Goal: Navigation & Orientation: Find specific page/section

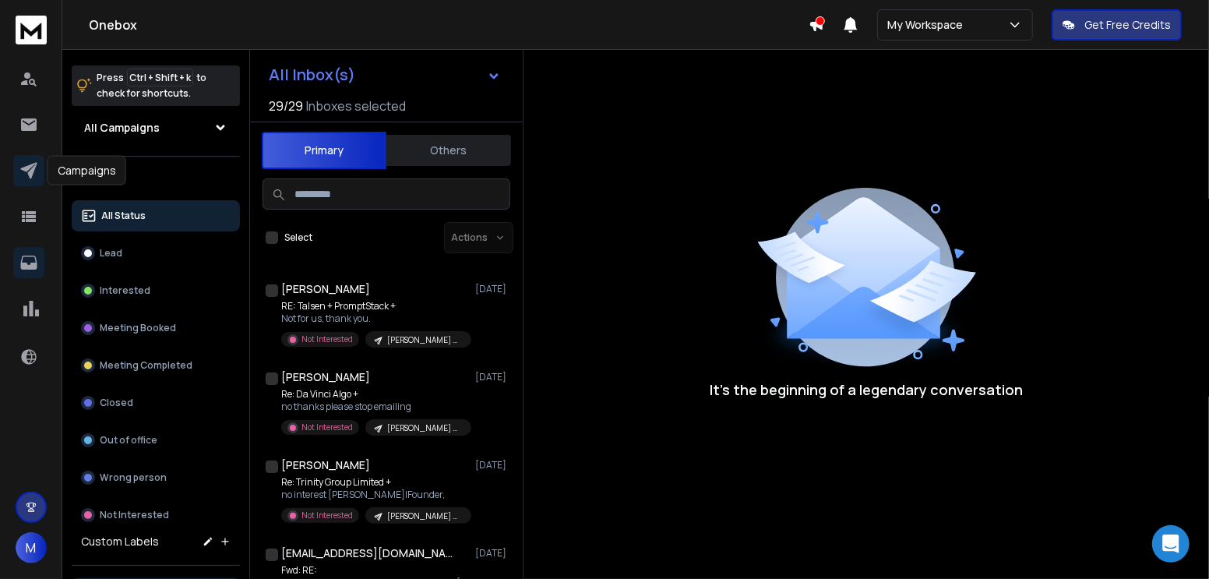
click at [25, 167] on icon at bounding box center [28, 170] width 16 height 16
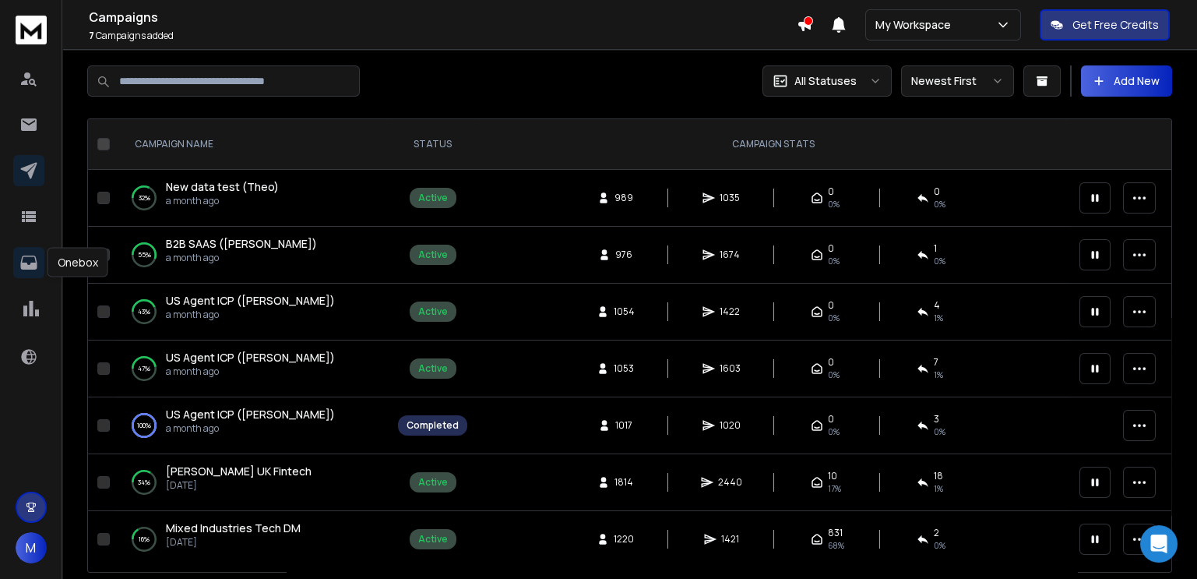
click at [23, 262] on icon at bounding box center [28, 262] width 19 height 19
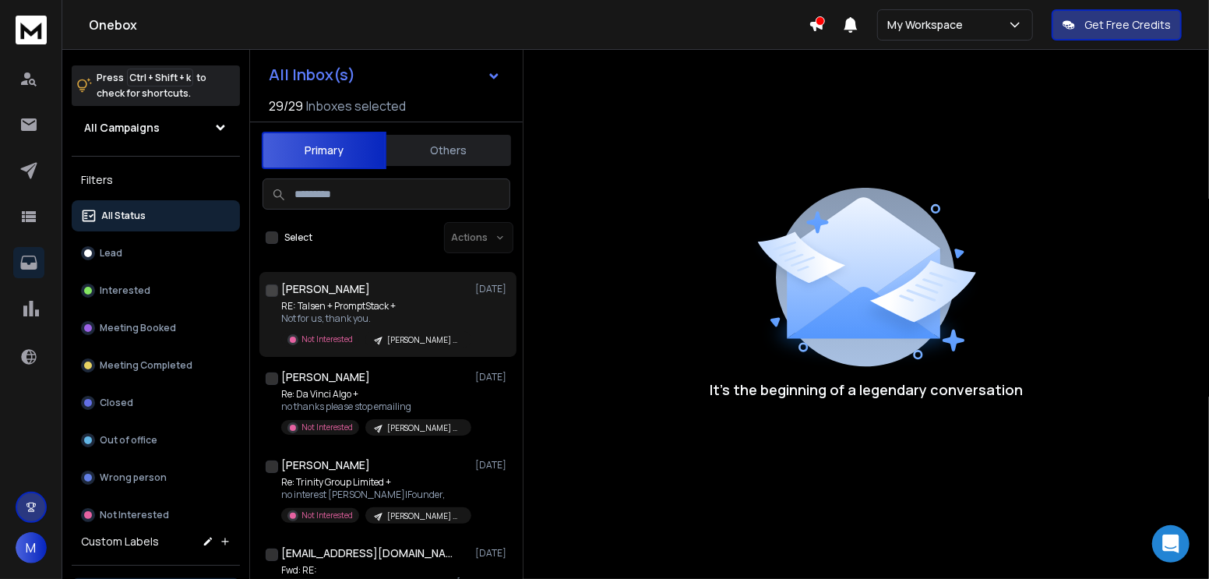
click at [379, 325] on div "RE: Talsen + PromptStack + Not for us, thank you. Not Interested Arlo UK Fintech" at bounding box center [376, 324] width 190 height 48
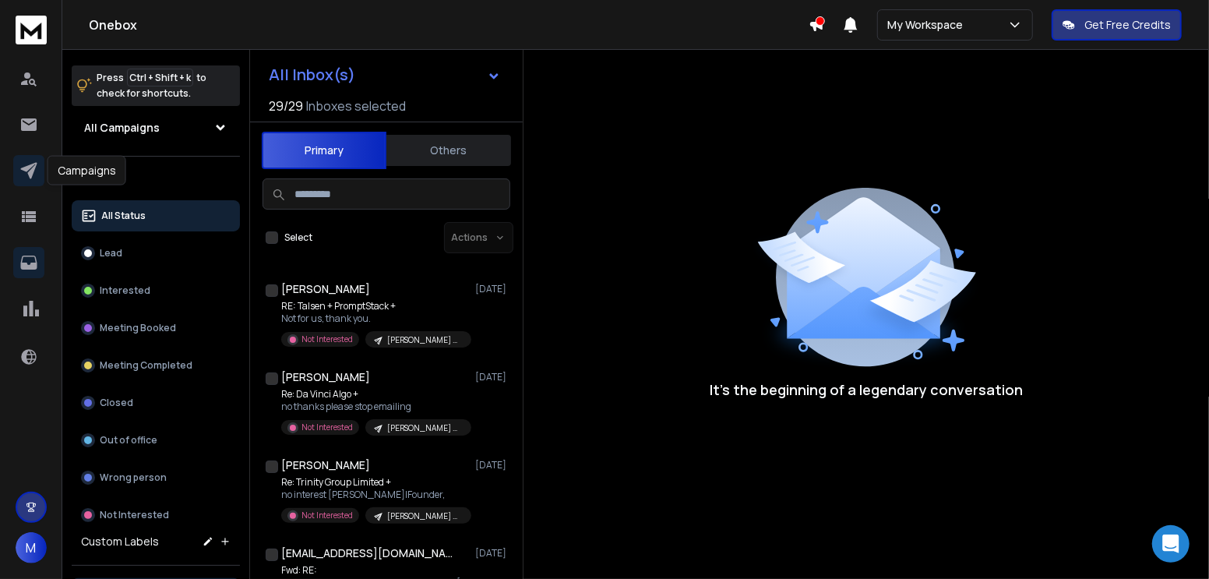
click at [30, 162] on icon at bounding box center [28, 170] width 19 height 19
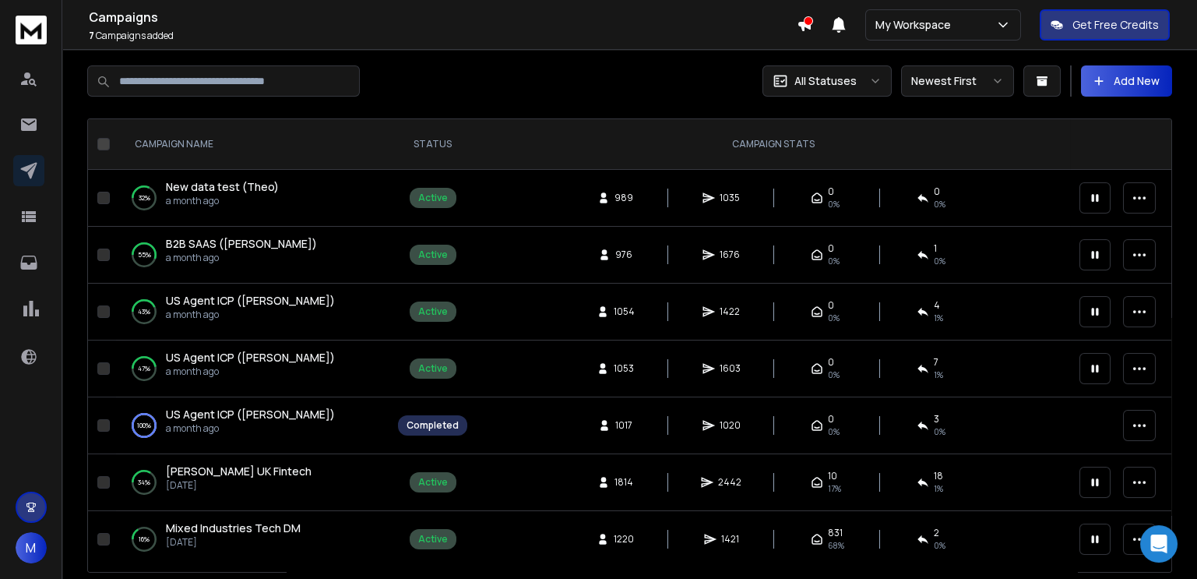
click at [186, 139] on th "CAMPAIGN NAME" at bounding box center [252, 144] width 273 height 51
drag, startPoint x: 135, startPoint y: 143, endPoint x: 219, endPoint y: 157, distance: 85.3
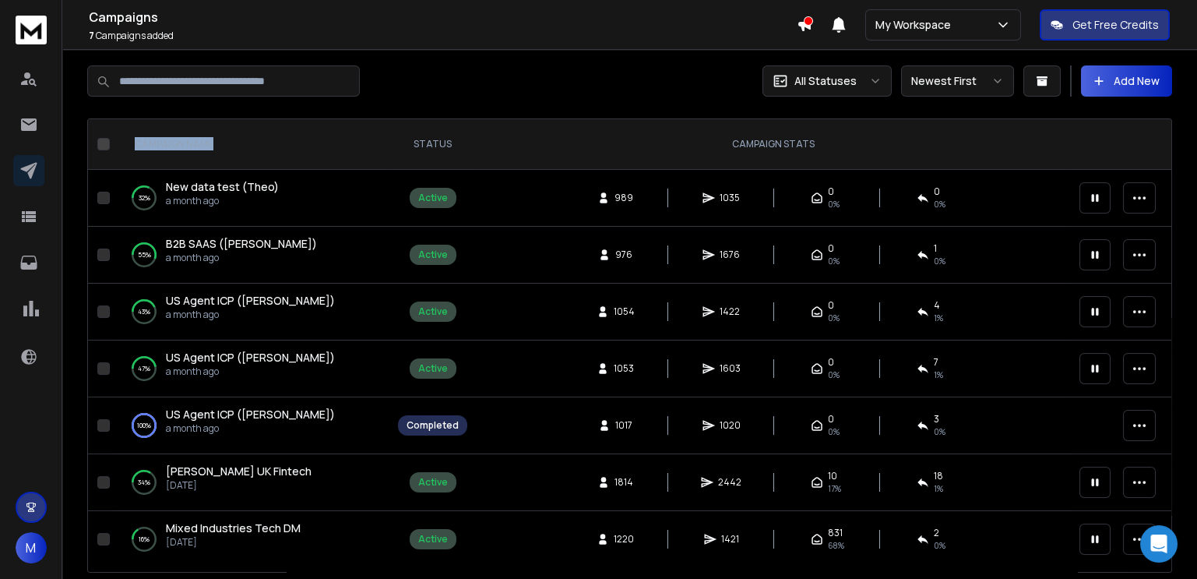
click at [219, 157] on th "CAMPAIGN NAME" at bounding box center [252, 144] width 273 height 51
